Goal: Task Accomplishment & Management: Manage account settings

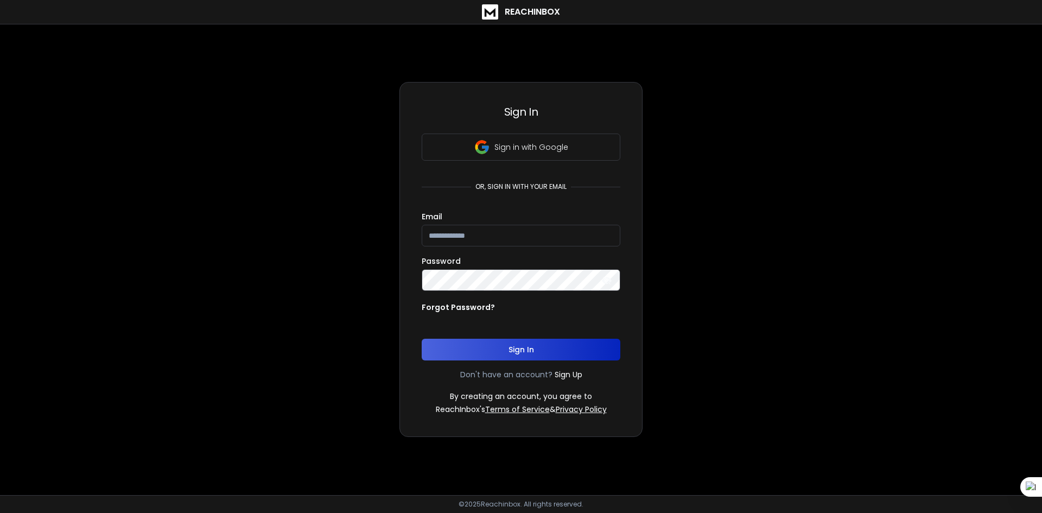
click at [465, 229] on input "email" at bounding box center [521, 236] width 199 height 22
type input "*"
click at [524, 232] on input "*" at bounding box center [521, 236] width 199 height 22
type input "**********"
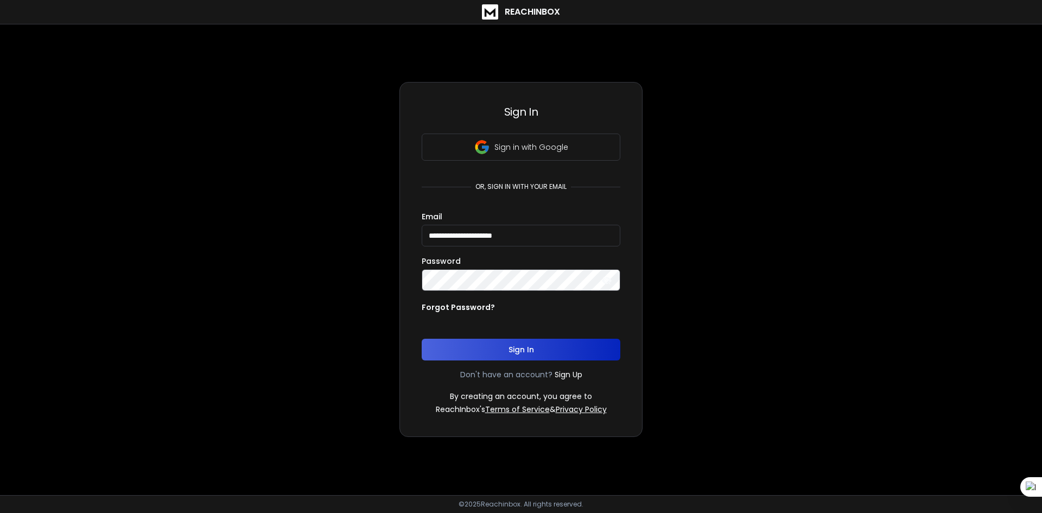
click at [501, 356] on button "Sign In" at bounding box center [521, 350] width 199 height 22
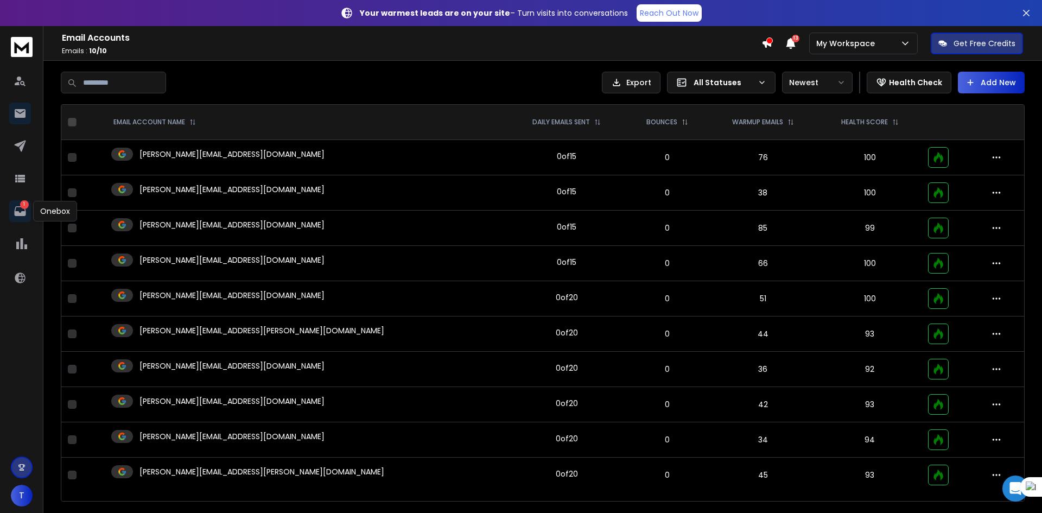
click at [18, 210] on icon at bounding box center [20, 211] width 13 height 13
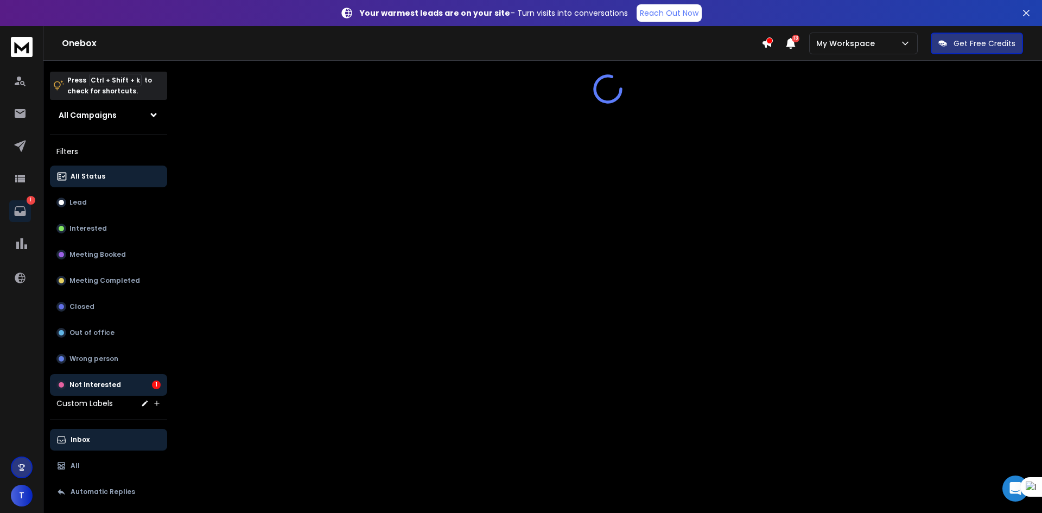
click at [90, 382] on p "Not Interested" at bounding box center [95, 384] width 52 height 9
